Goal: Task Accomplishment & Management: Use online tool/utility

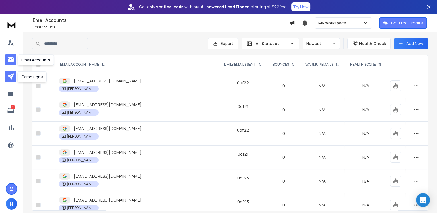
click at [9, 81] on link at bounding box center [11, 77] width 12 height 12
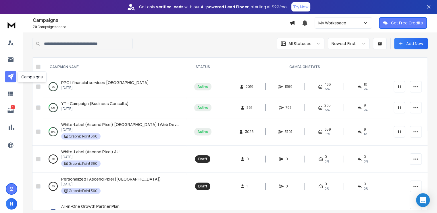
click at [9, 77] on icon at bounding box center [10, 77] width 6 height 6
click at [347, 25] on p "My Workspace" at bounding box center [334, 23] width 30 height 6
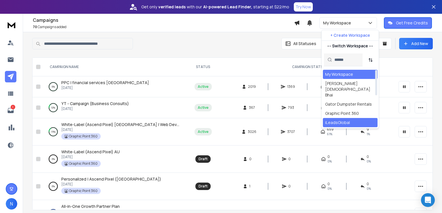
click at [227, 47] on div at bounding box center [132, 44] width 200 height 12
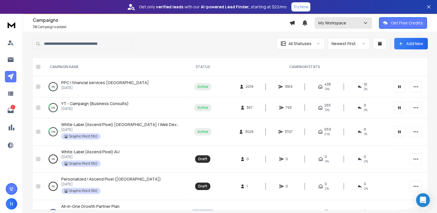
click at [345, 25] on p "My Workspace" at bounding box center [334, 23] width 30 height 6
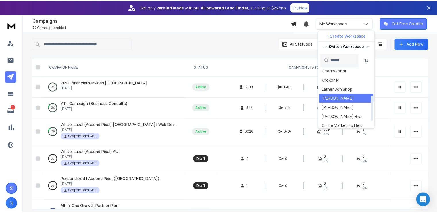
scroll to position [58, 0]
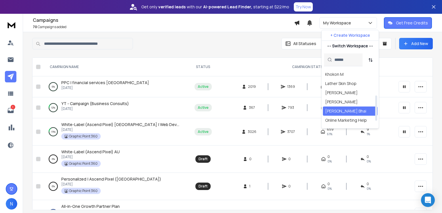
click at [346, 108] on div "[PERSON_NAME] Bhai" at bounding box center [345, 111] width 41 height 6
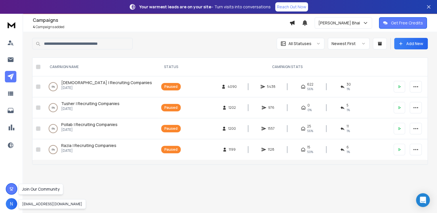
click at [7, 203] on span "N" at bounding box center [12, 204] width 12 height 12
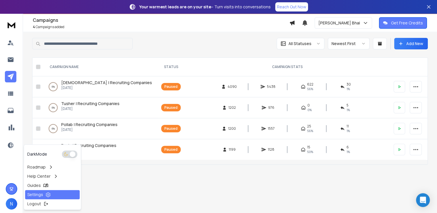
drag, startPoint x: 39, startPoint y: 200, endPoint x: 49, endPoint y: 196, distance: 11.2
click at [49, 196] on div "Roadmap Help Center Guides Settings Logout" at bounding box center [52, 186] width 55 height 46
click at [49, 196] on icon at bounding box center [48, 195] width 4 height 4
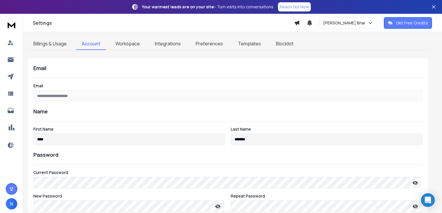
click at [131, 44] on link "Workspace" at bounding box center [128, 44] width 36 height 12
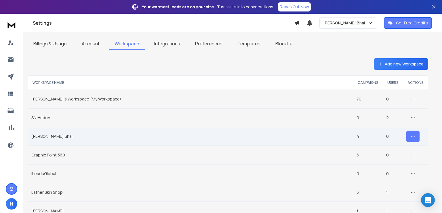
click at [411, 137] on icon "button" at bounding box center [413, 137] width 4 height 4
click at [399, 147] on p "Edit Workspace" at bounding box center [397, 149] width 30 height 6
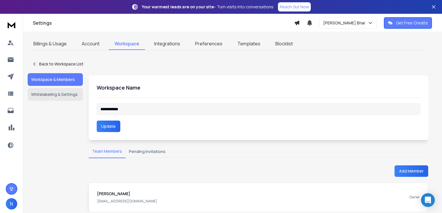
drag, startPoint x: 144, startPoint y: 104, endPoint x: 78, endPoint y: 103, distance: 65.3
click at [78, 103] on div "**********" at bounding box center [228, 144] width 400 height 137
type input "**********"
click at [113, 129] on button "Update" at bounding box center [109, 127] width 24 height 12
click at [8, 60] on icon at bounding box center [11, 60] width 6 height 5
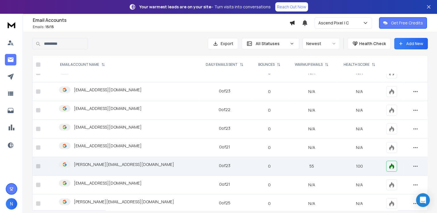
scroll to position [86, 0]
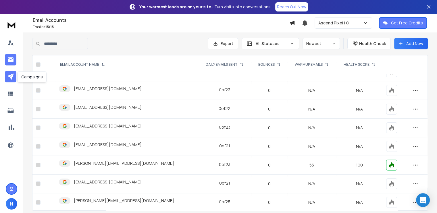
click at [6, 74] on link at bounding box center [11, 77] width 12 height 12
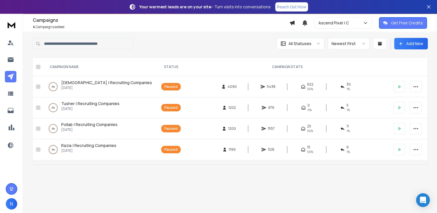
click at [410, 44] on button "Add New" at bounding box center [412, 44] width 34 height 12
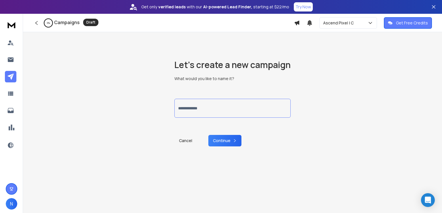
click at [202, 111] on input at bounding box center [232, 108] width 116 height 19
type input "**********"
click at [230, 139] on button "Continue" at bounding box center [224, 141] width 33 height 12
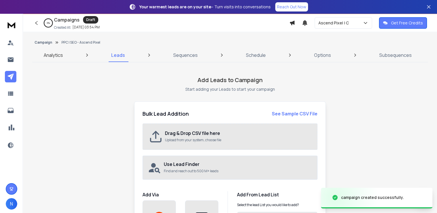
drag, startPoint x: 43, startPoint y: 45, endPoint x: 49, endPoint y: 53, distance: 9.7
click at [49, 53] on div "Campaign PPC | SEO - Ascend Pixel Analytics Leads Sequences Schedule Options Su…" at bounding box center [230, 50] width 396 height 24
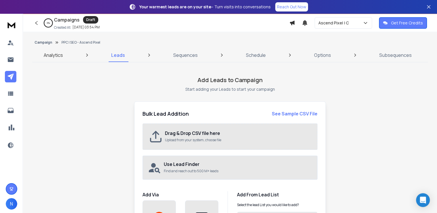
click at [51, 54] on p "Analytics" at bounding box center [53, 55] width 19 height 7
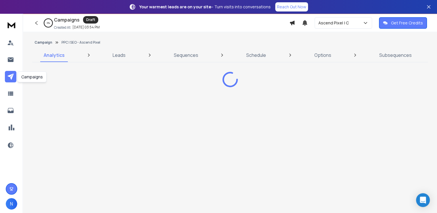
click at [10, 77] on icon at bounding box center [10, 76] width 7 height 7
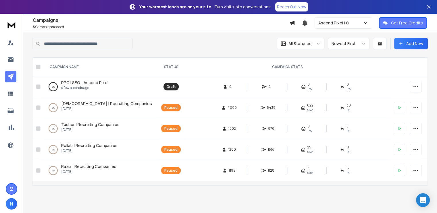
click at [412, 43] on button "Add New" at bounding box center [412, 44] width 34 height 12
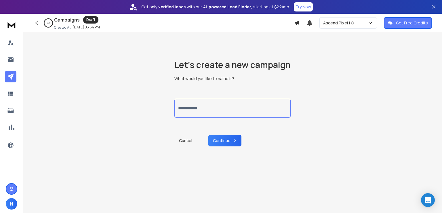
click at [249, 112] on input at bounding box center [232, 108] width 116 height 19
type input "**********"
click at [232, 141] on button "Continue" at bounding box center [224, 141] width 33 height 12
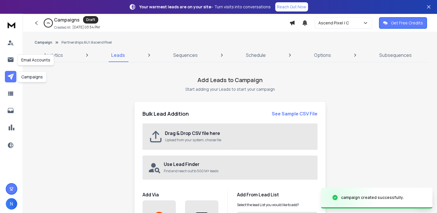
click at [12, 77] on icon at bounding box center [10, 77] width 6 height 6
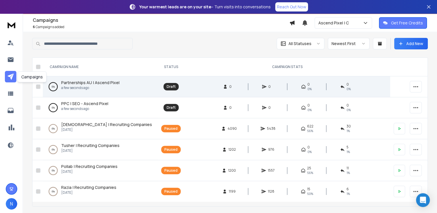
click at [112, 80] on span "Partnerships AU | Ascend Pixel" at bounding box center [90, 82] width 58 height 5
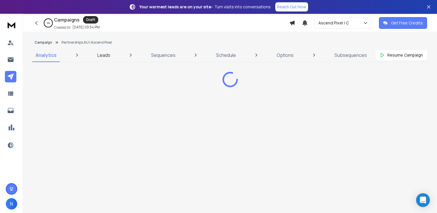
click at [101, 56] on p "Leads" at bounding box center [103, 55] width 13 height 7
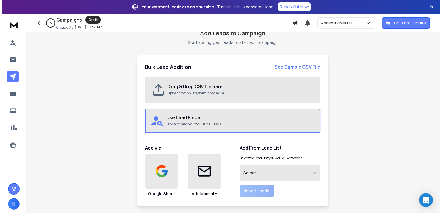
scroll to position [47, 0]
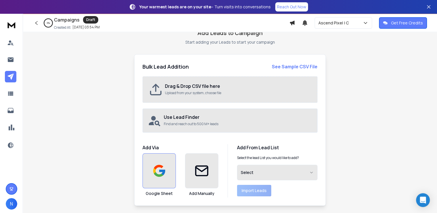
click at [154, 170] on icon at bounding box center [159, 171] width 12 height 12
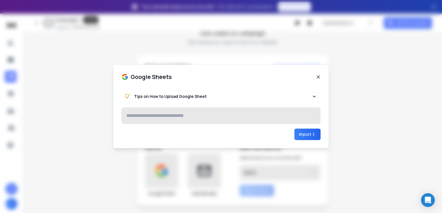
click at [177, 118] on input at bounding box center [220, 116] width 199 height 17
paste input "**********"
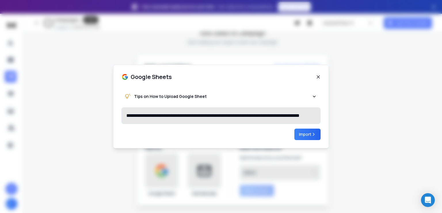
scroll to position [0, 53]
type input "**********"
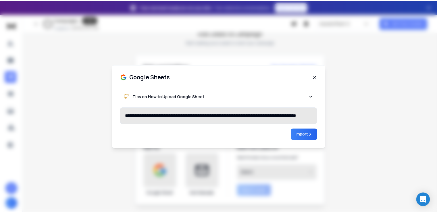
scroll to position [0, 0]
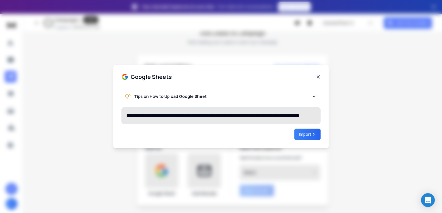
click at [300, 133] on button "Import" at bounding box center [307, 135] width 26 height 12
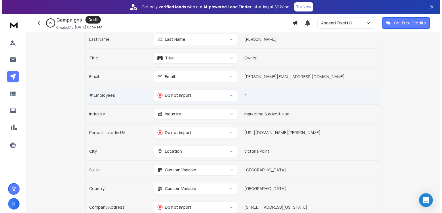
scroll to position [201, 0]
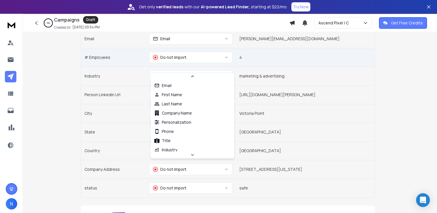
click at [185, 60] on div "Do not import" at bounding box center [170, 58] width 34 height 6
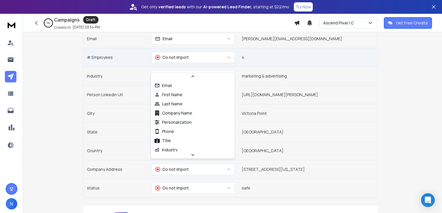
scroll to position [58, 0]
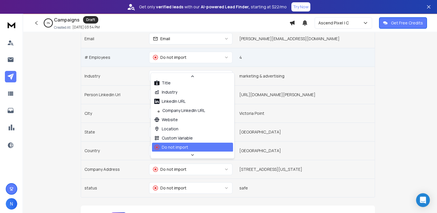
click at [254, 65] on td "4" at bounding box center [305, 57] width 139 height 19
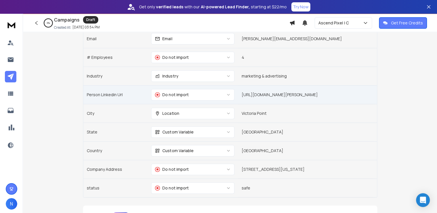
click at [219, 101] on button "Do not import" at bounding box center [192, 95] width 83 height 12
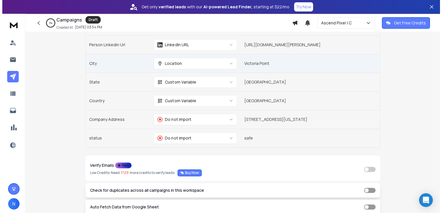
scroll to position [259, 0]
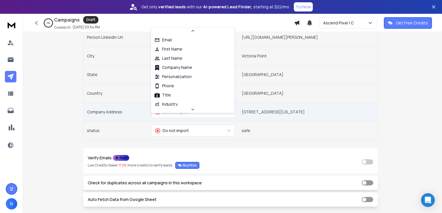
click at [205, 118] on button "Do not import" at bounding box center [192, 112] width 83 height 12
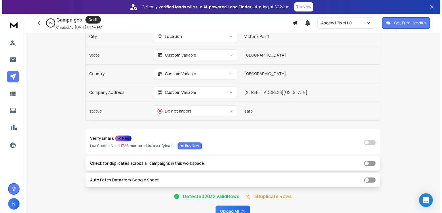
scroll to position [299, 0]
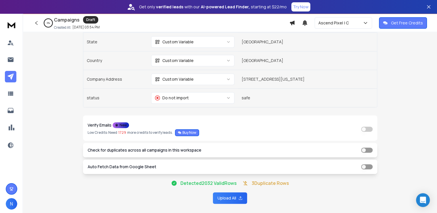
click at [369, 165] on button "Auto Fetch Data from Google Sheet" at bounding box center [368, 167] width 12 height 5
click at [236, 200] on button "Upload All" at bounding box center [230, 199] width 34 height 12
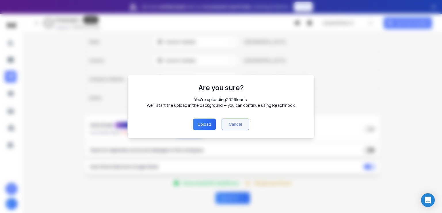
click at [230, 124] on button "Cancel" at bounding box center [235, 125] width 28 height 12
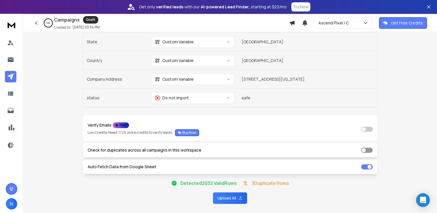
click at [232, 197] on button "Upload All" at bounding box center [230, 199] width 34 height 12
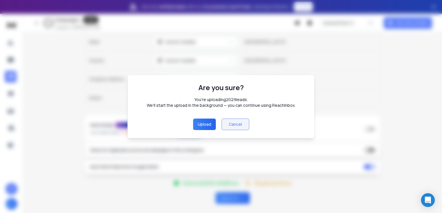
click at [207, 127] on button "Upload" at bounding box center [204, 125] width 23 height 12
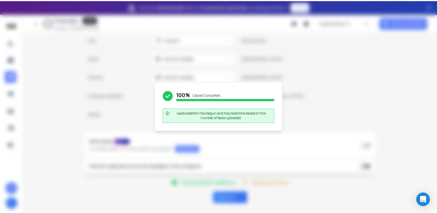
scroll to position [283, 0]
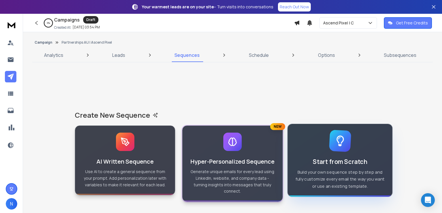
click at [320, 164] on h3 "Start from Scratch" at bounding box center [339, 161] width 90 height 7
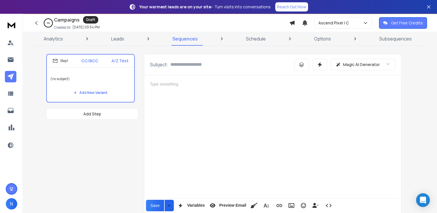
scroll to position [25, 0]
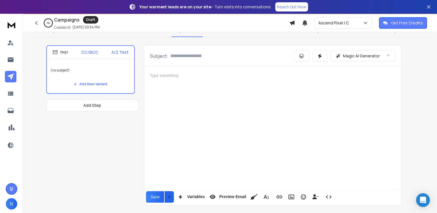
click at [207, 58] on input at bounding box center [230, 56] width 118 height 7
